Goal: Task Accomplishment & Management: Use online tool/utility

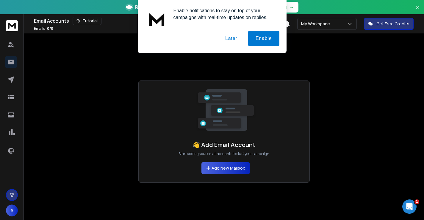
click at [235, 37] on button "Later" at bounding box center [231, 38] width 27 height 15
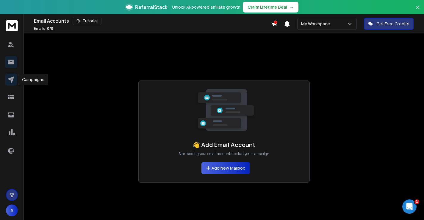
click at [13, 81] on icon at bounding box center [10, 79] width 7 height 7
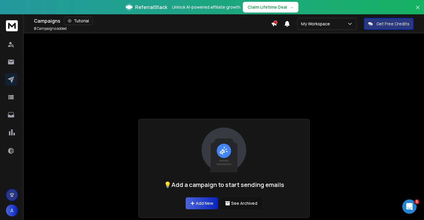
scroll to position [45, 0]
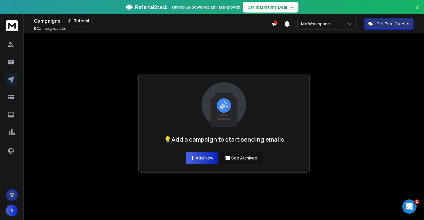
click at [246, 158] on button "See Archived" at bounding box center [242, 158] width 42 height 12
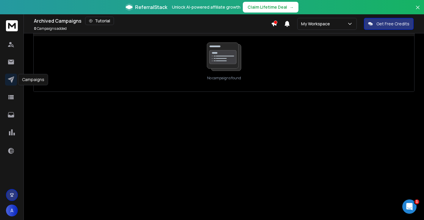
click at [10, 83] on link at bounding box center [11, 80] width 12 height 12
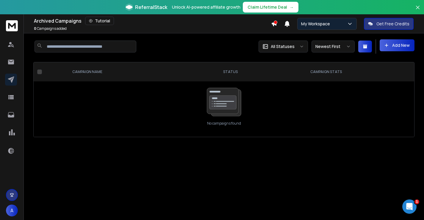
click at [334, 22] on div "My Workspace" at bounding box center [327, 24] width 52 height 6
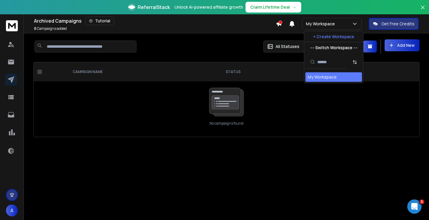
click at [324, 77] on div "My Workspace" at bounding box center [322, 77] width 29 height 6
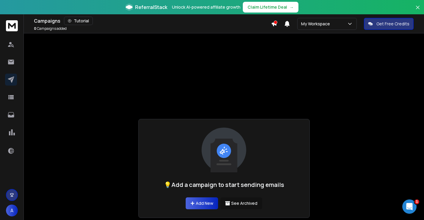
click at [381, 24] on p "Get Free Credits" at bounding box center [393, 24] width 33 height 6
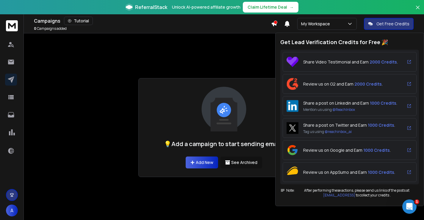
scroll to position [45, 0]
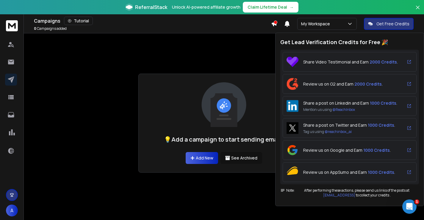
click at [374, 172] on span "1000 Credits" at bounding box center [381, 172] width 27 height 6
